Goal: Task Accomplishment & Management: Manage account settings

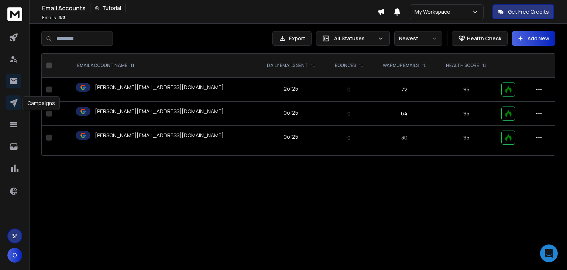
click at [20, 105] on link at bounding box center [13, 102] width 15 height 15
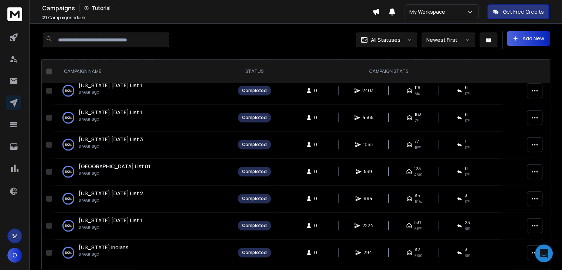
scroll to position [435, 0]
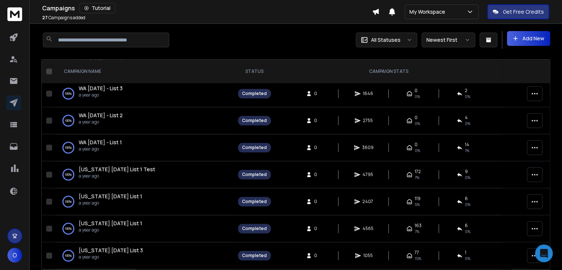
click at [129, 169] on span "Virginia March 2024 List 1 Test" at bounding box center [117, 168] width 76 height 7
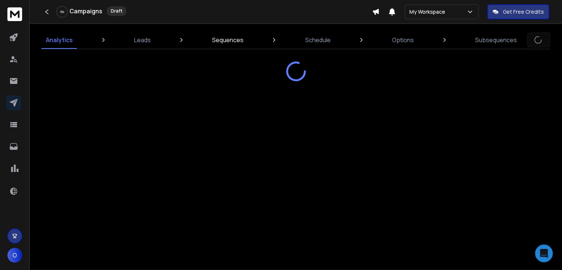
click at [218, 40] on p "Sequences" at bounding box center [227, 39] width 31 height 9
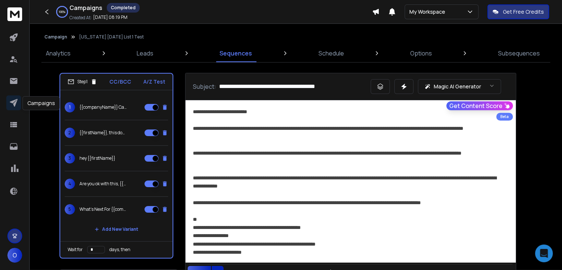
click at [15, 107] on icon at bounding box center [13, 102] width 9 height 9
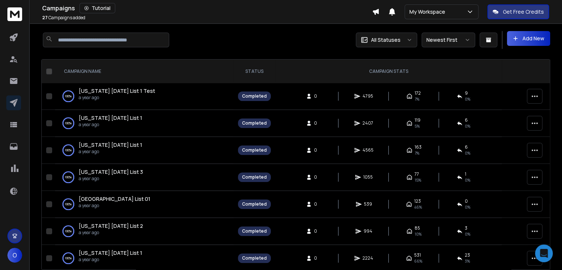
scroll to position [545, 0]
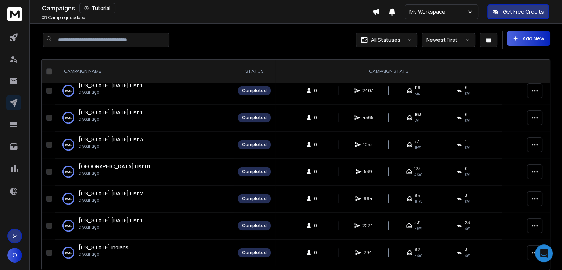
click at [103, 245] on span "Washington Indians" at bounding box center [104, 246] width 50 height 7
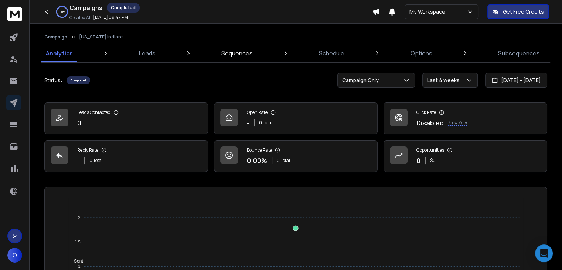
click at [226, 58] on link "Sequences" at bounding box center [237, 53] width 40 height 18
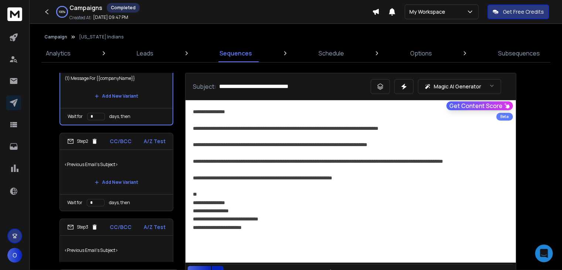
scroll to position [44, 0]
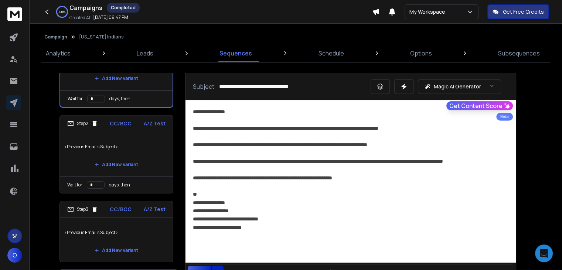
click at [144, 150] on p "<Previous Email's Subject>" at bounding box center [116, 146] width 104 height 21
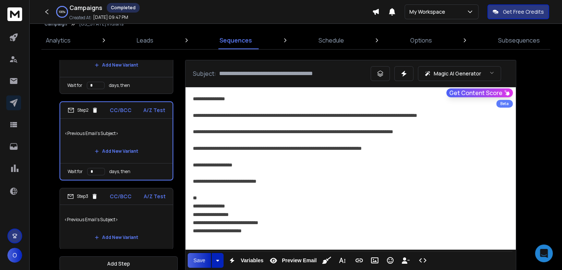
scroll to position [24, 0]
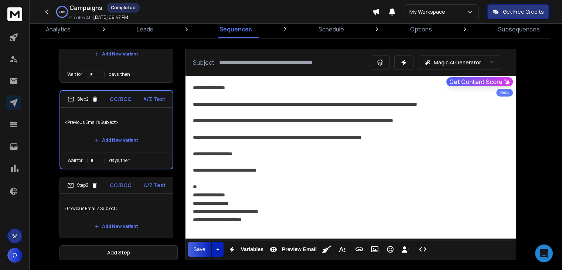
click at [133, 204] on p "<Previous Email's Subject>" at bounding box center [116, 208] width 104 height 21
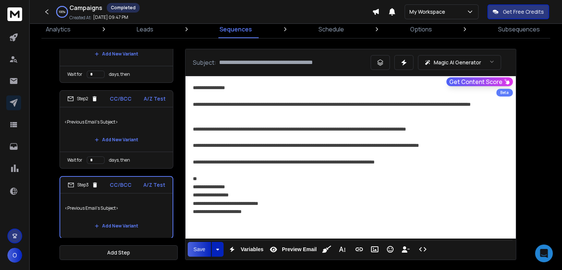
click at [11, 93] on div at bounding box center [14, 115] width 17 height 171
click at [11, 104] on icon at bounding box center [13, 102] width 9 height 9
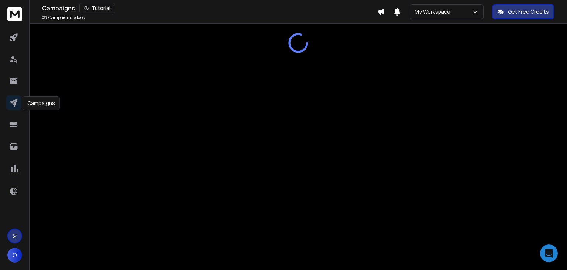
click at [12, 81] on icon at bounding box center [13, 81] width 7 height 6
